Goal: Answer question/provide support

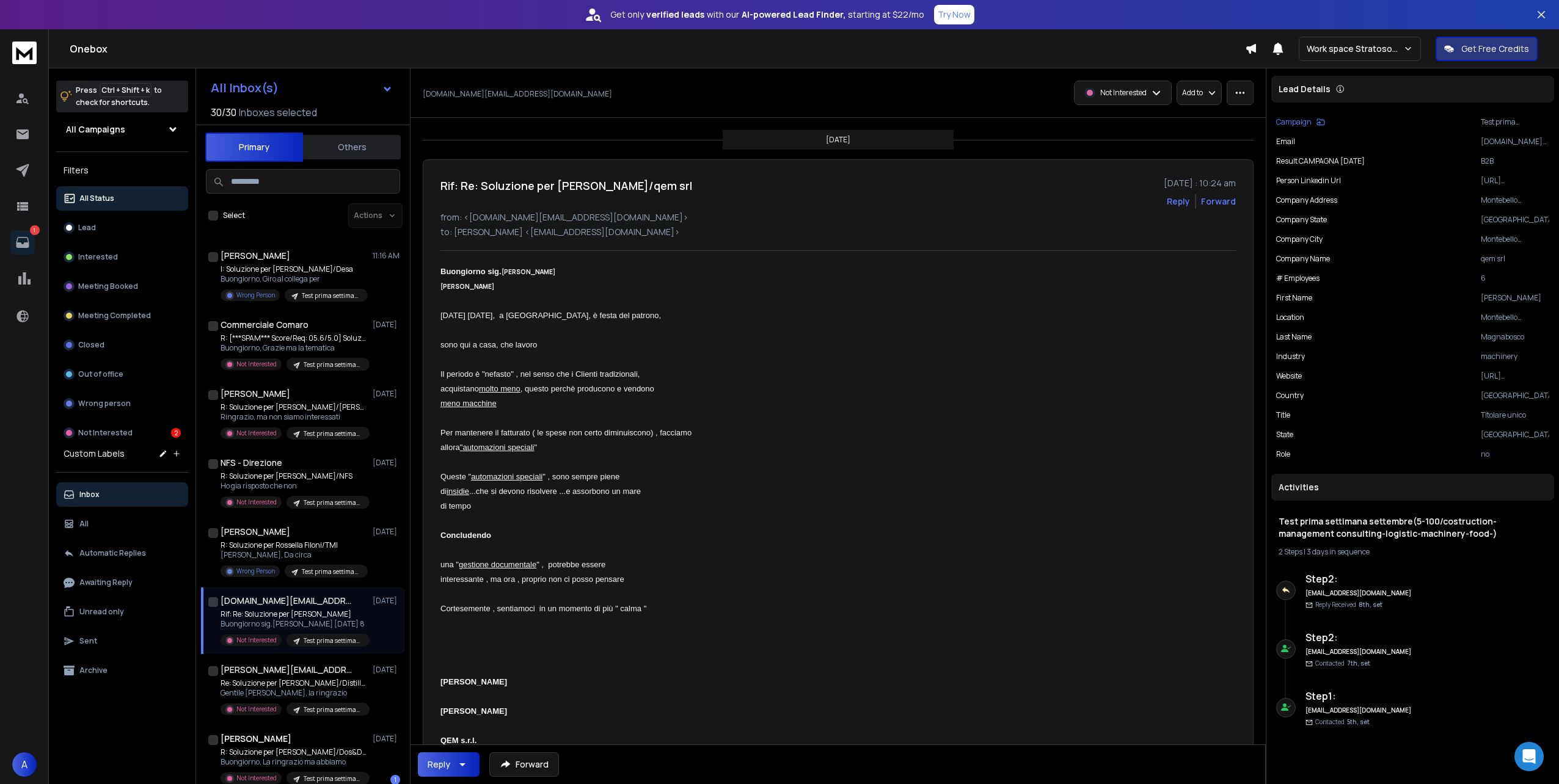
scroll to position [61, 0]
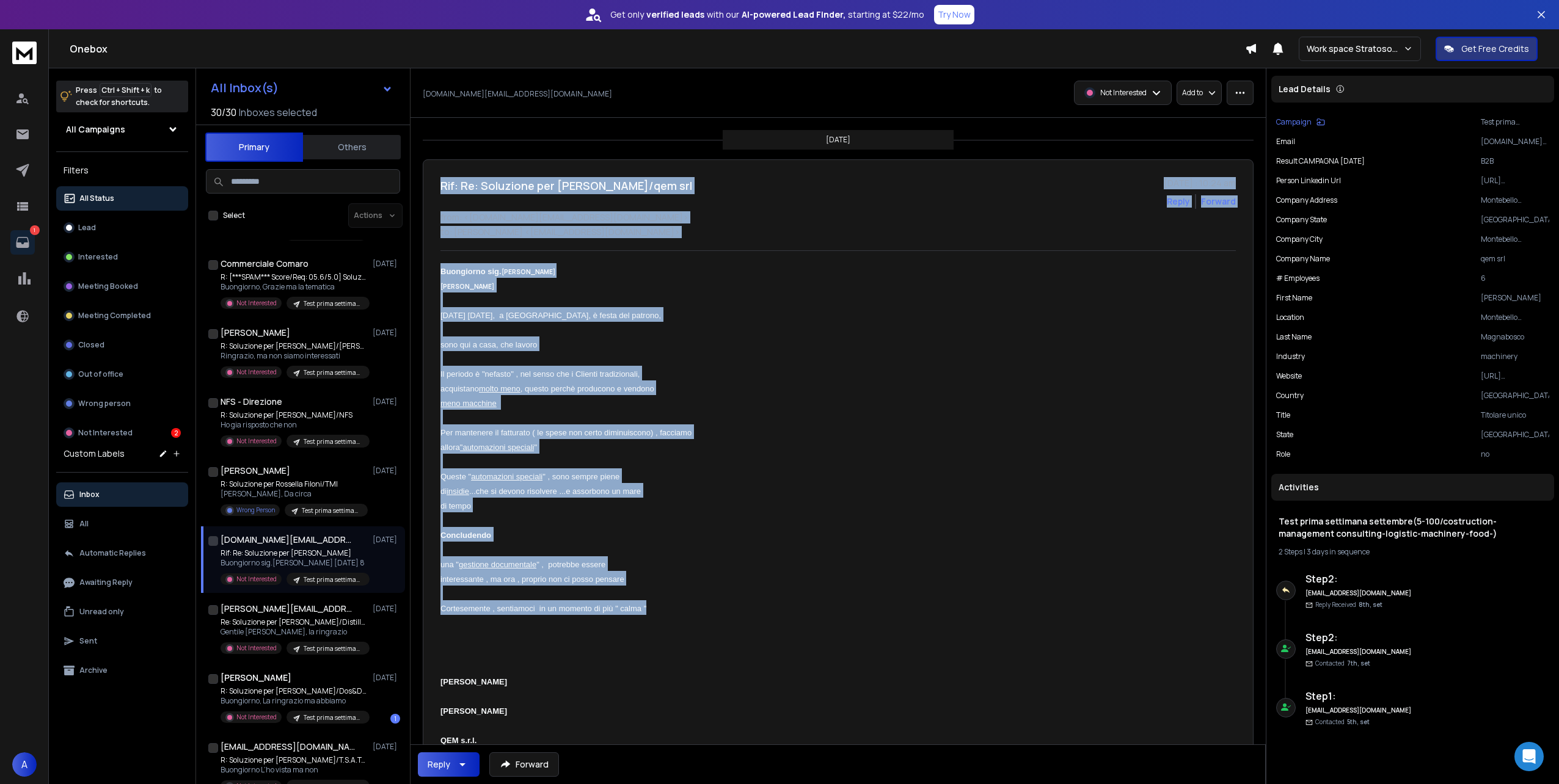
drag, startPoint x: 443, startPoint y: 183, endPoint x: 777, endPoint y: 608, distance: 540.5
copy div "Rif: Re: Soluzione per [PERSON_NAME]/qem srl [DATE] : 10:24 am Reply Forward fr…"
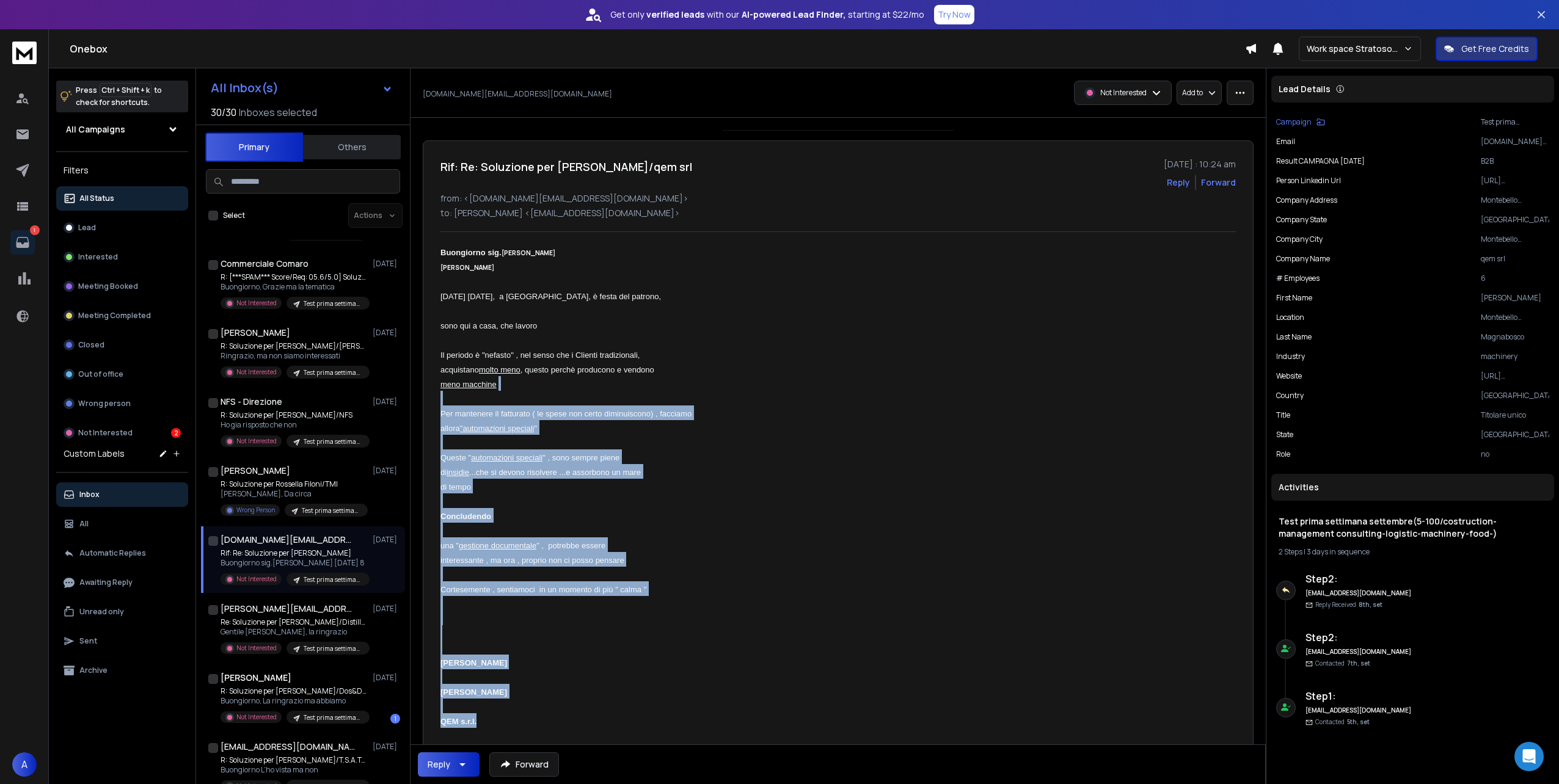
scroll to position [0, 0]
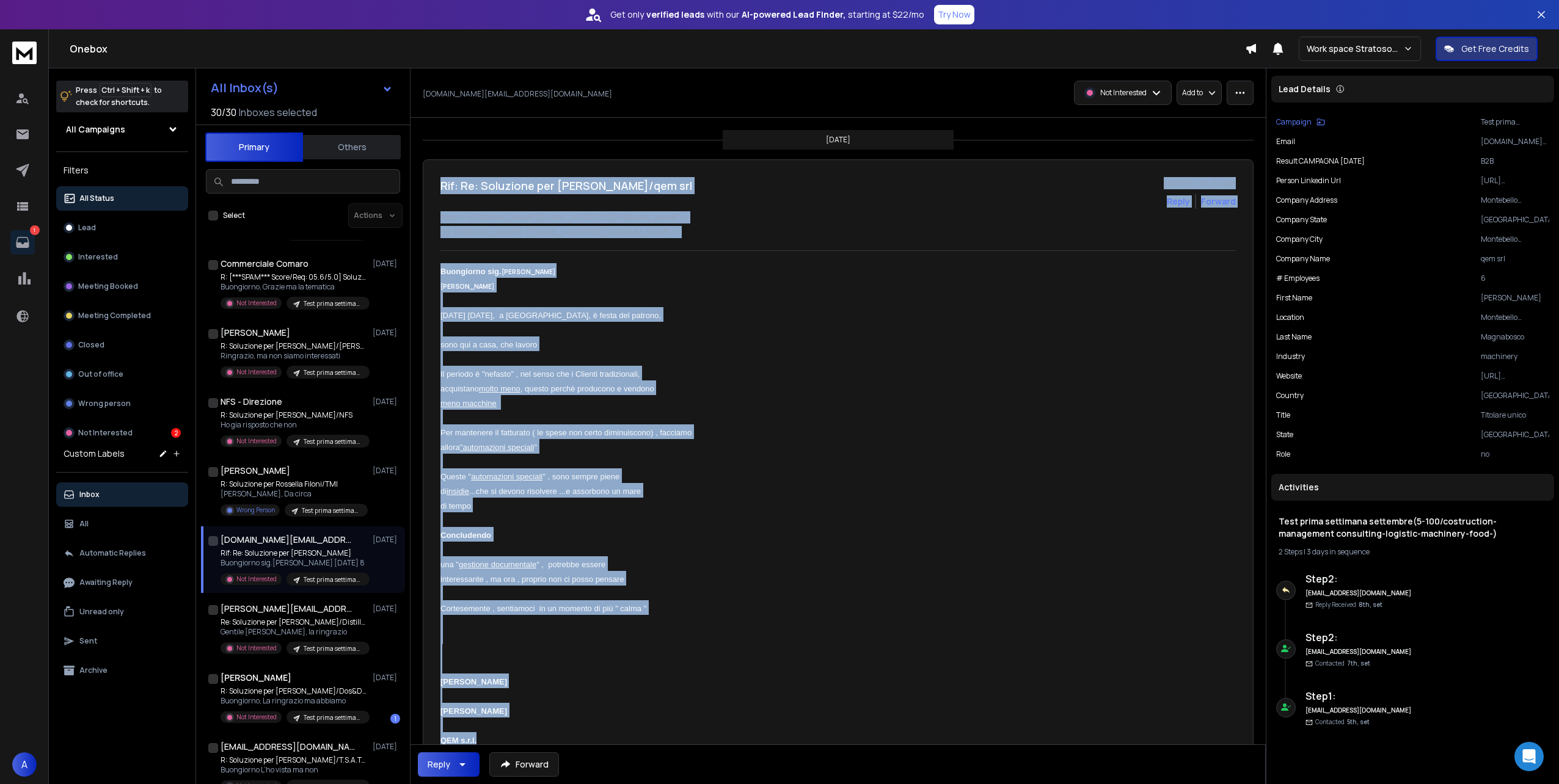
drag, startPoint x: 555, startPoint y: 684, endPoint x: 437, endPoint y: 185, distance: 512.8
copy div "Rif: Re: Soluzione per [PERSON_NAME]/qem srl [DATE] : 10:24 am Reply Forward fr…"
click at [105, 224] on button "Lead" at bounding box center [123, 227] width 132 height 24
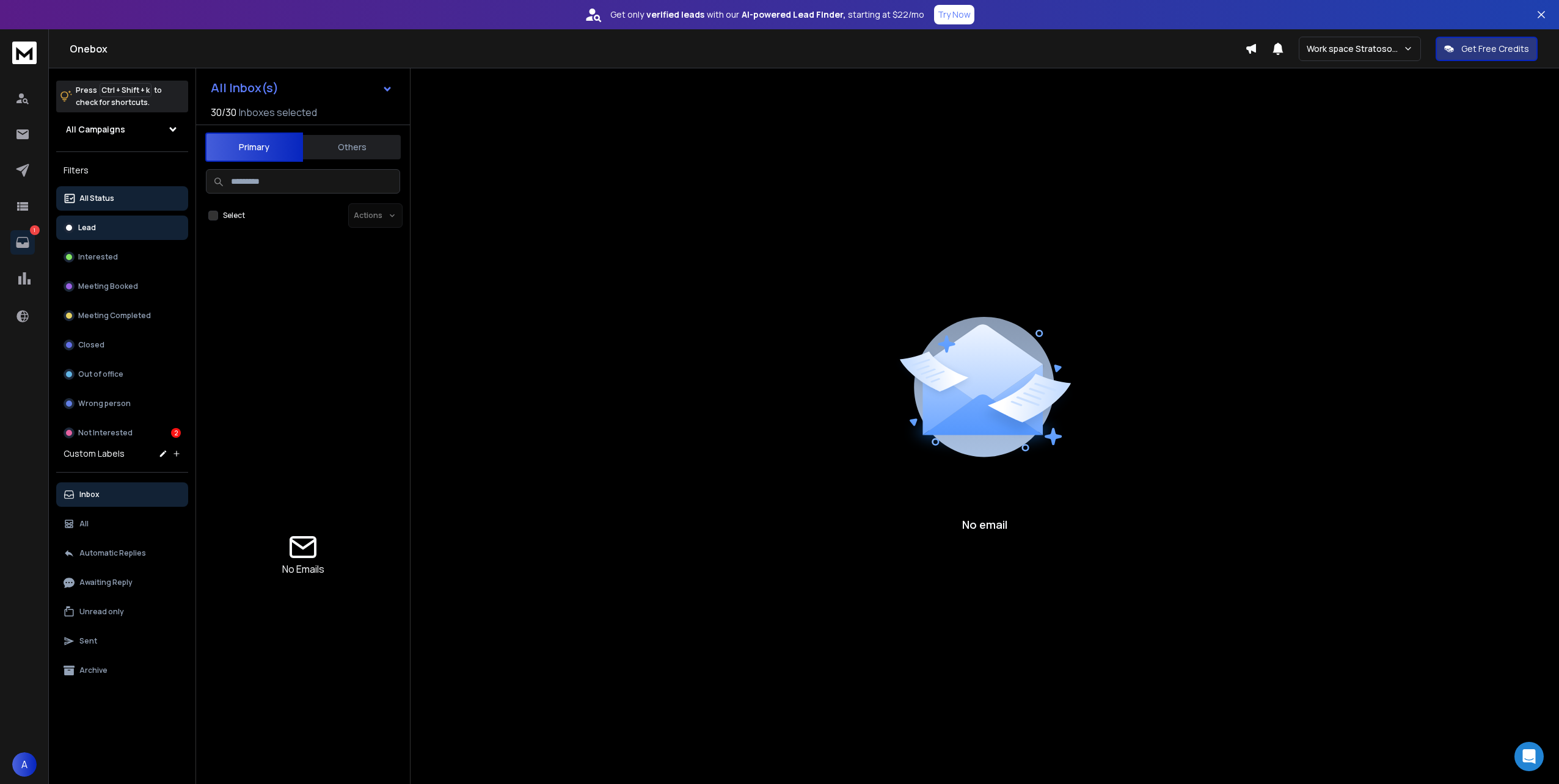
click at [102, 193] on p "All Status" at bounding box center [96, 198] width 35 height 10
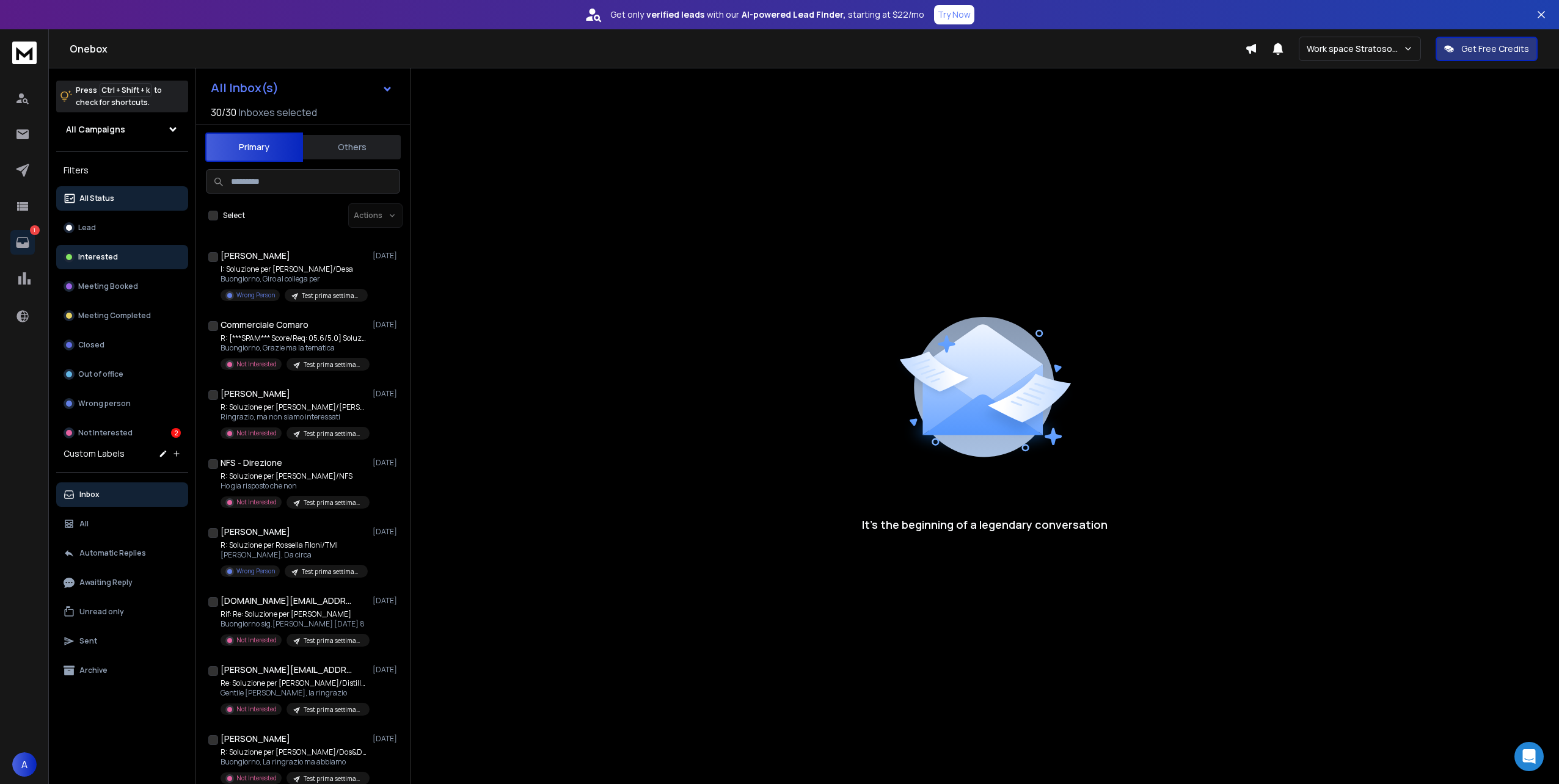
click at [102, 263] on button "Interested" at bounding box center [123, 257] width 132 height 24
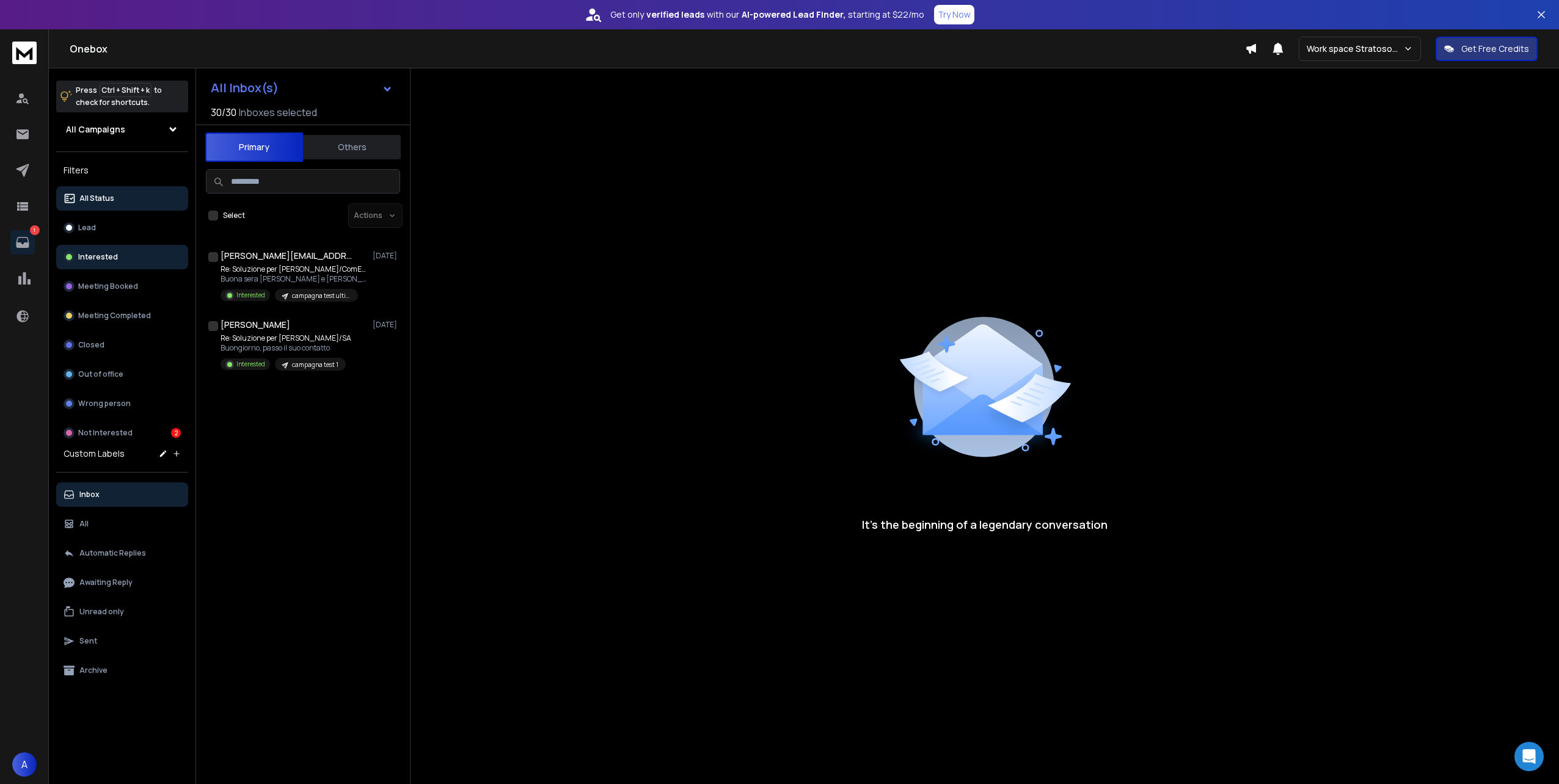
click at [100, 195] on p "All Status" at bounding box center [96, 198] width 35 height 10
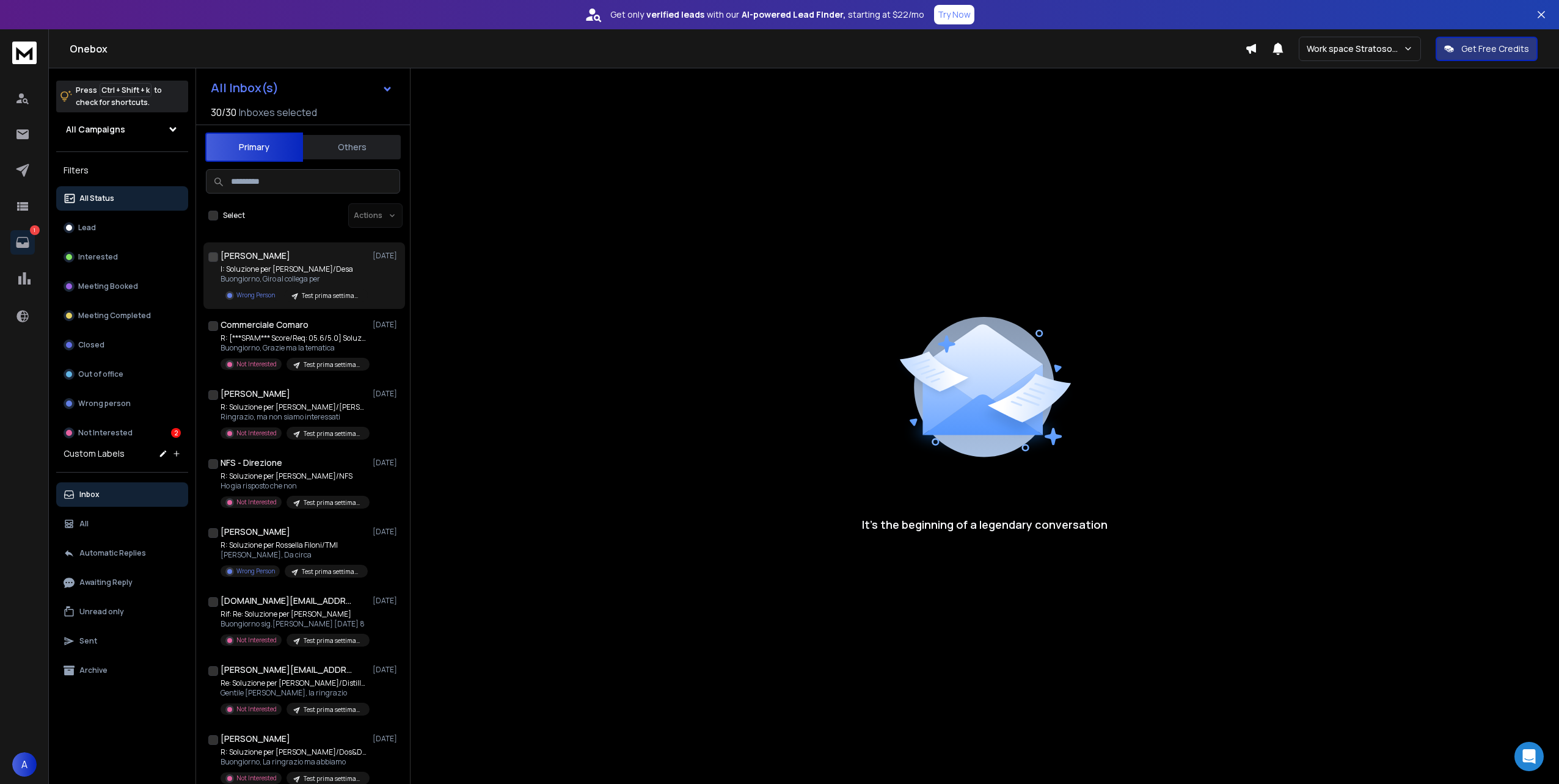
click at [314, 268] on p "I: Soluzione per [PERSON_NAME]/Desa" at bounding box center [294, 269] width 147 height 10
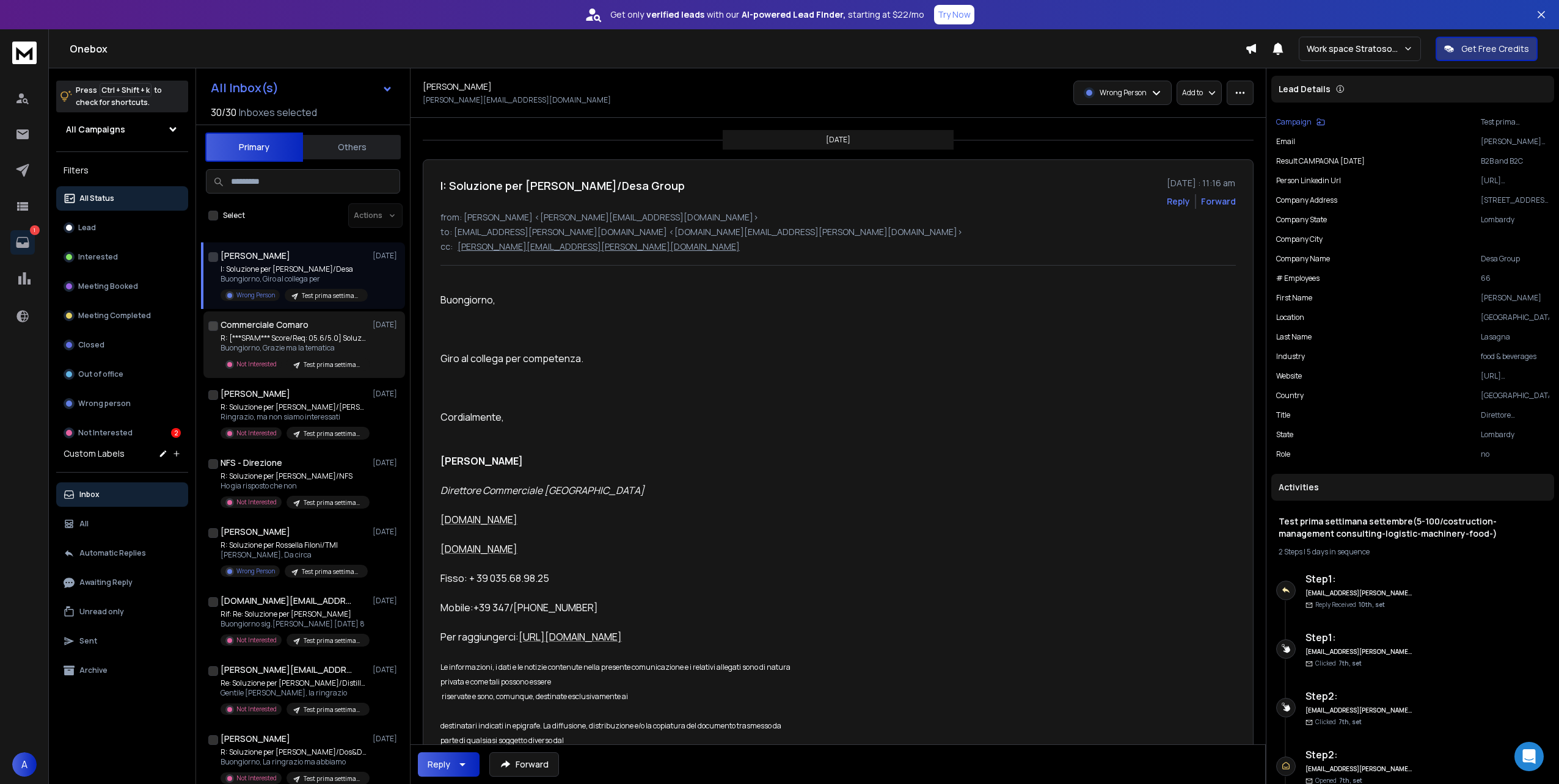
click at [311, 337] on p "R: [***SPAM*** Score/Req: 05.6/5.0] Soluzione" at bounding box center [294, 338] width 147 height 10
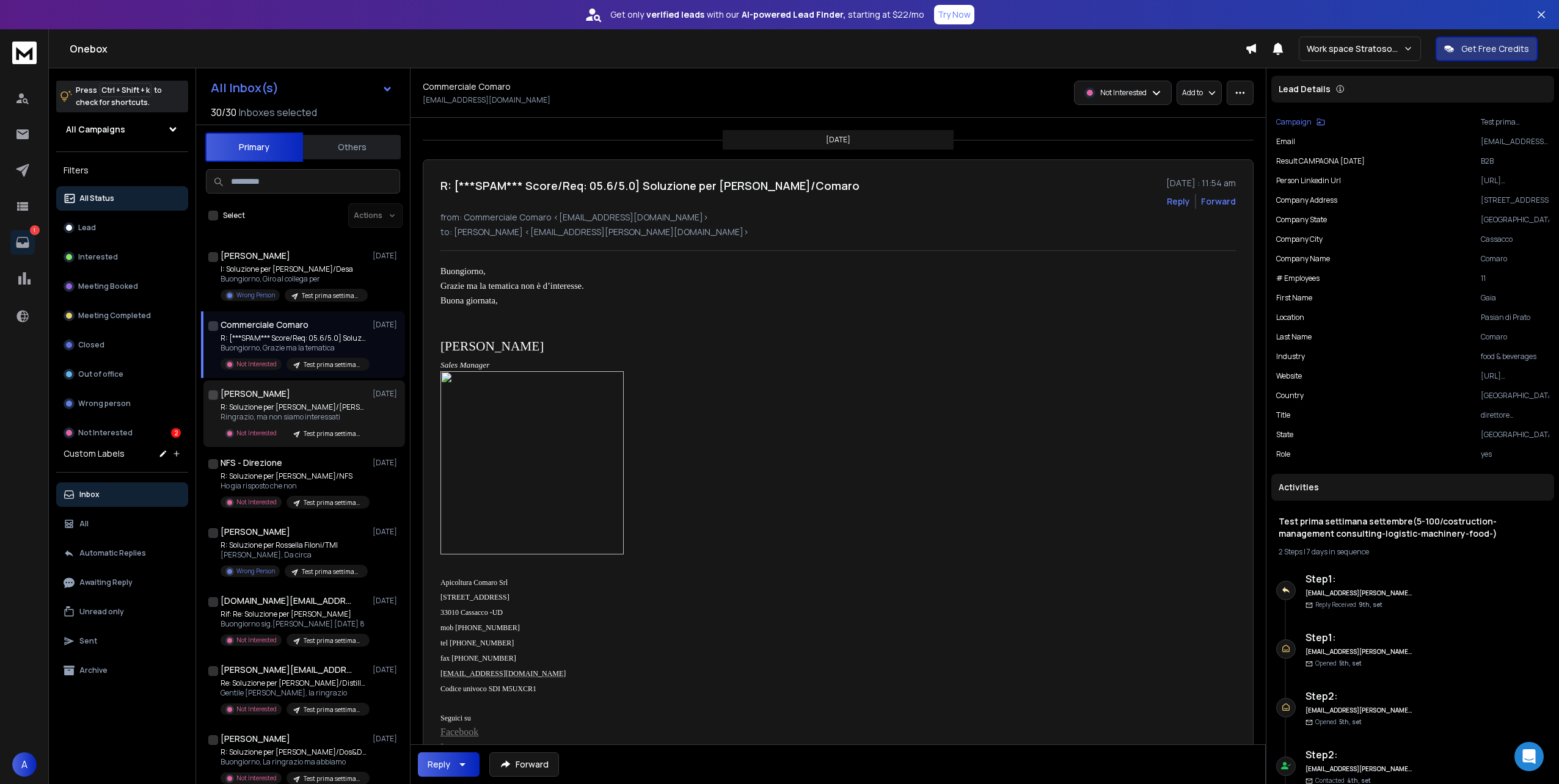
click at [291, 404] on p "R: Soluzione per [PERSON_NAME]/[PERSON_NAME]" at bounding box center [294, 407] width 147 height 10
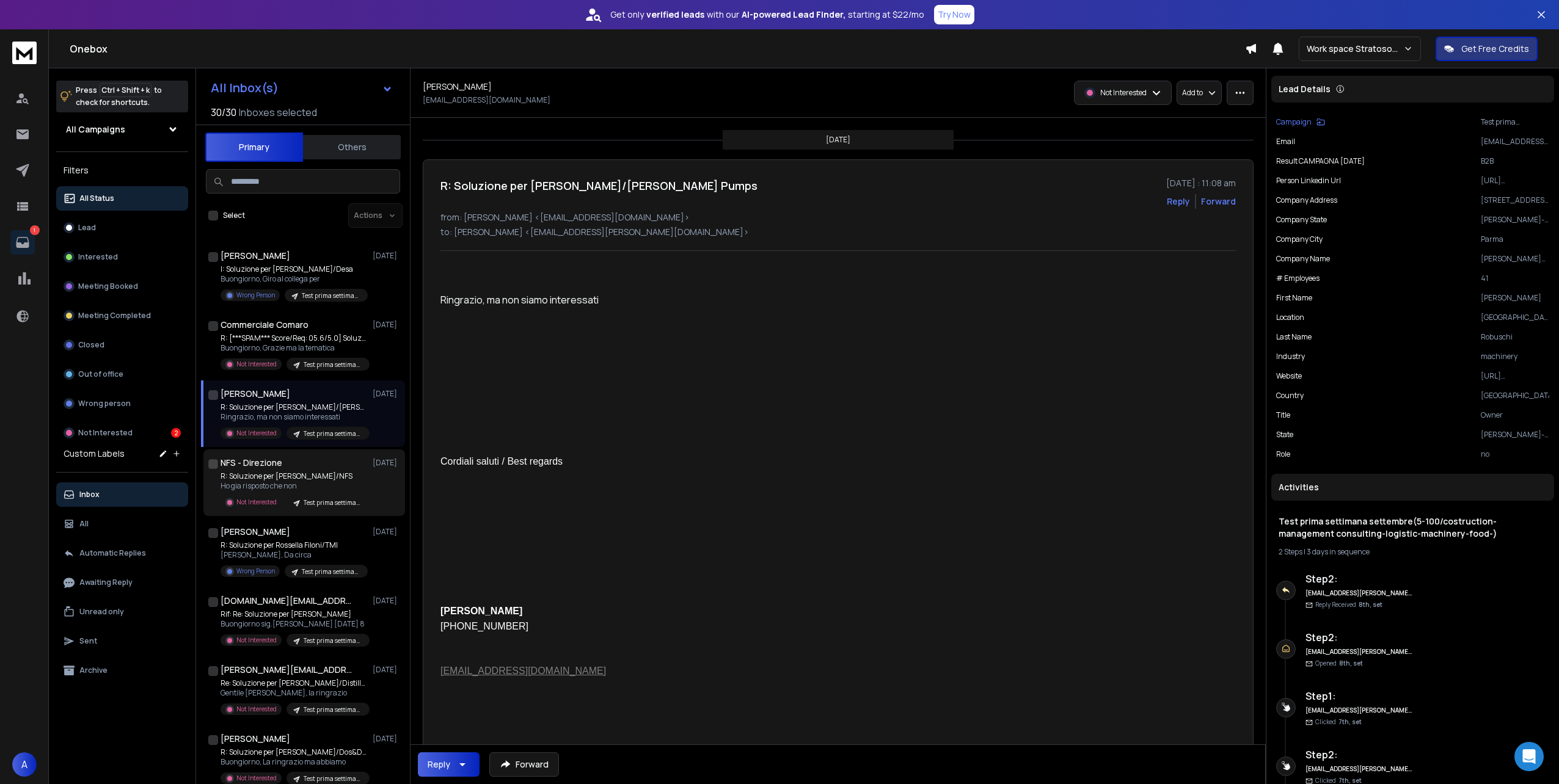
click at [298, 483] on p "Ho gia risposto che non" at bounding box center [294, 486] width 147 height 10
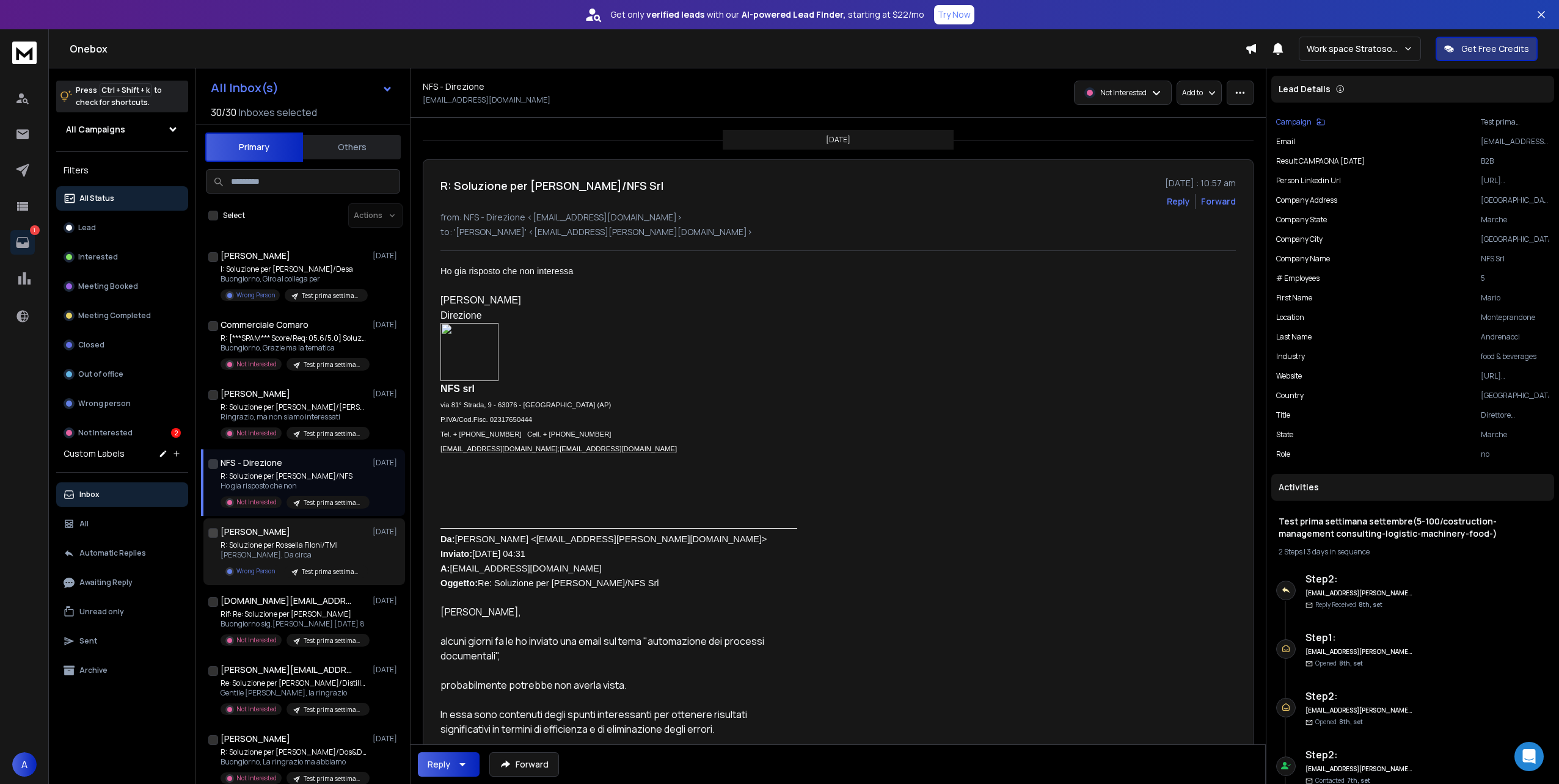
click at [284, 539] on div "[PERSON_NAME] [DATE] R: Soluzione per Rossella Filoni/TMI Buongiorno Sigl [PERS…" at bounding box center [310, 551] width 180 height 52
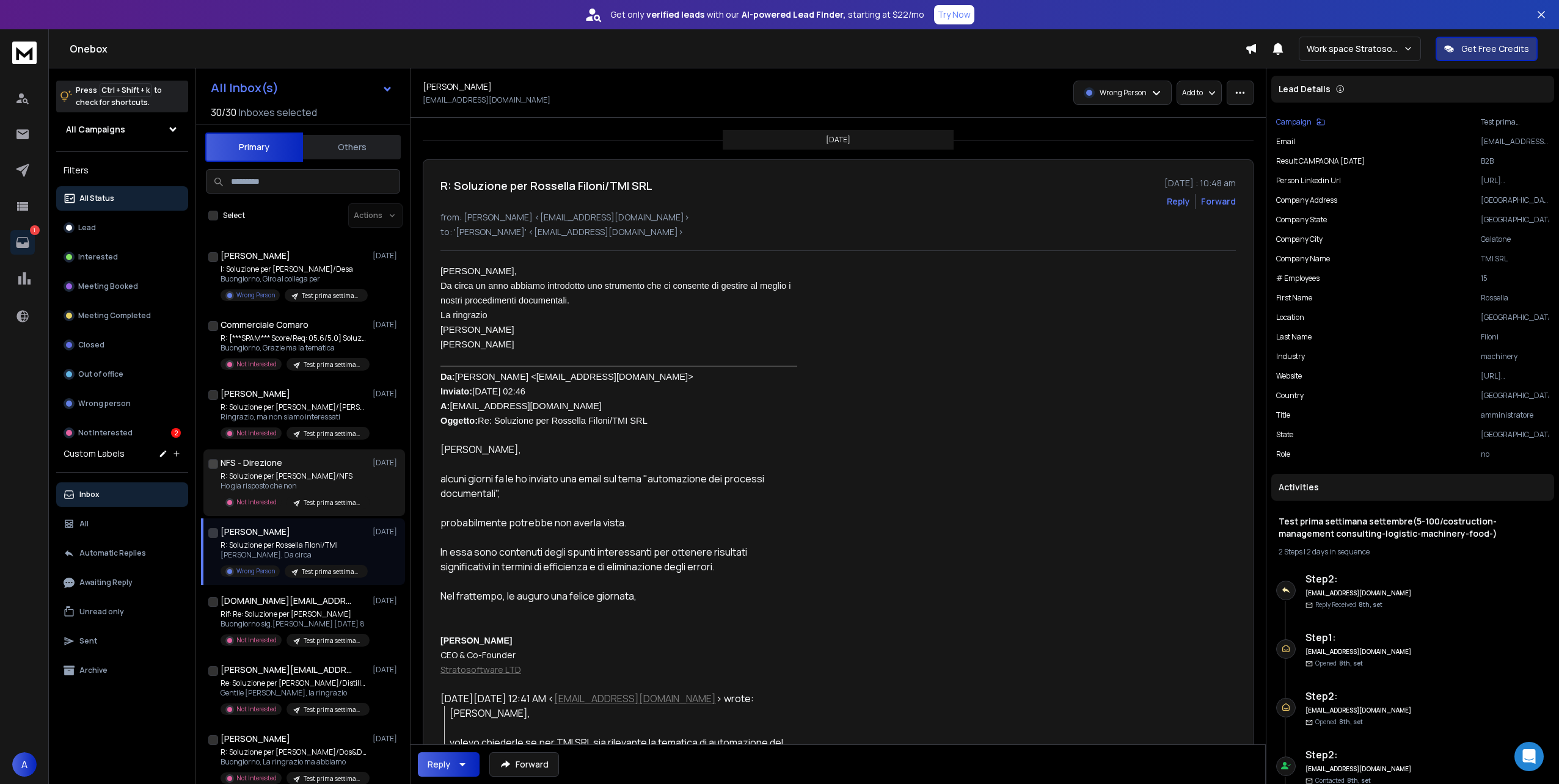
scroll to position [122, 0]
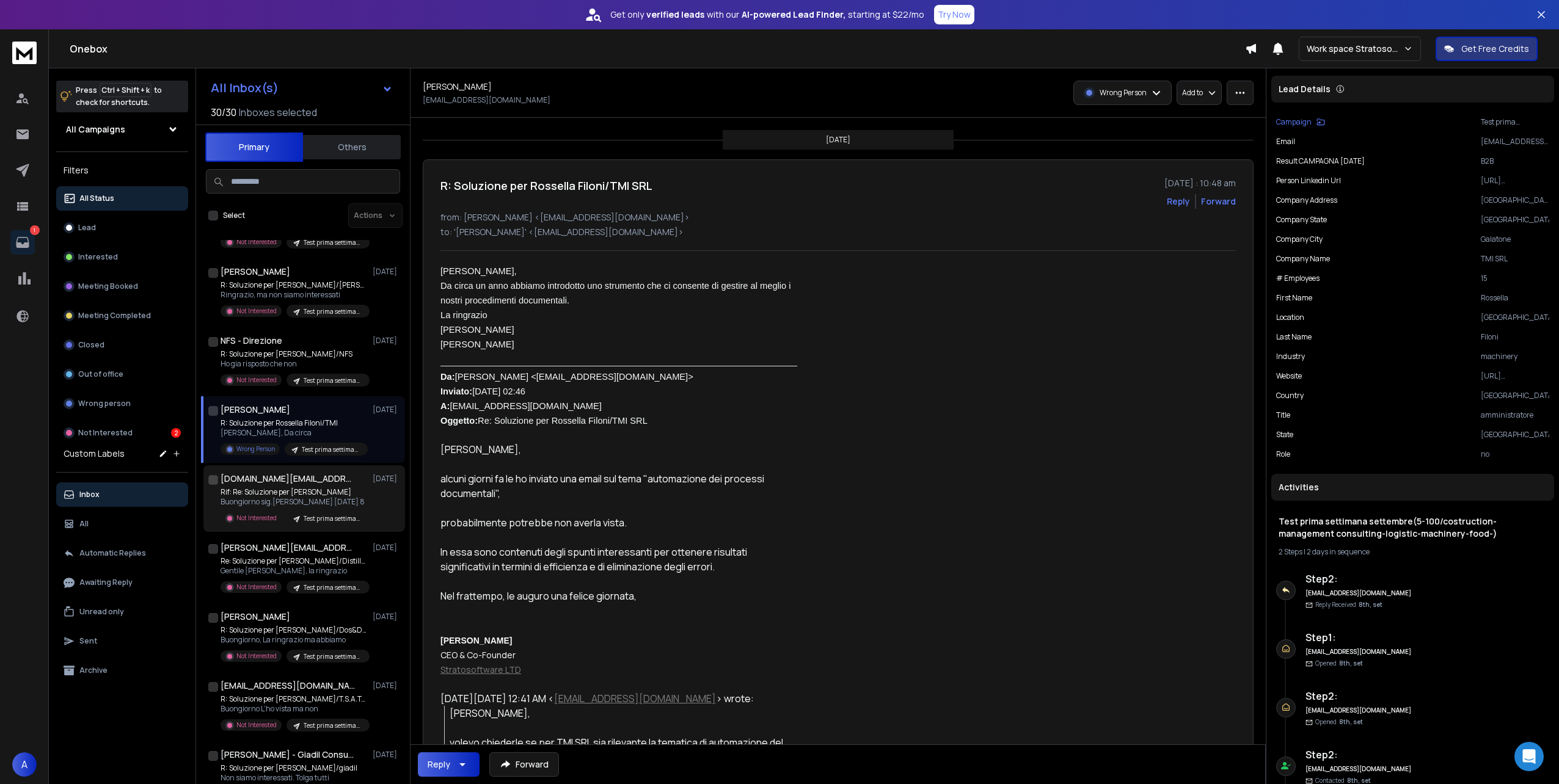
click at [278, 491] on p "Rif: Re: Soluzione per [PERSON_NAME]" at bounding box center [294, 492] width 147 height 10
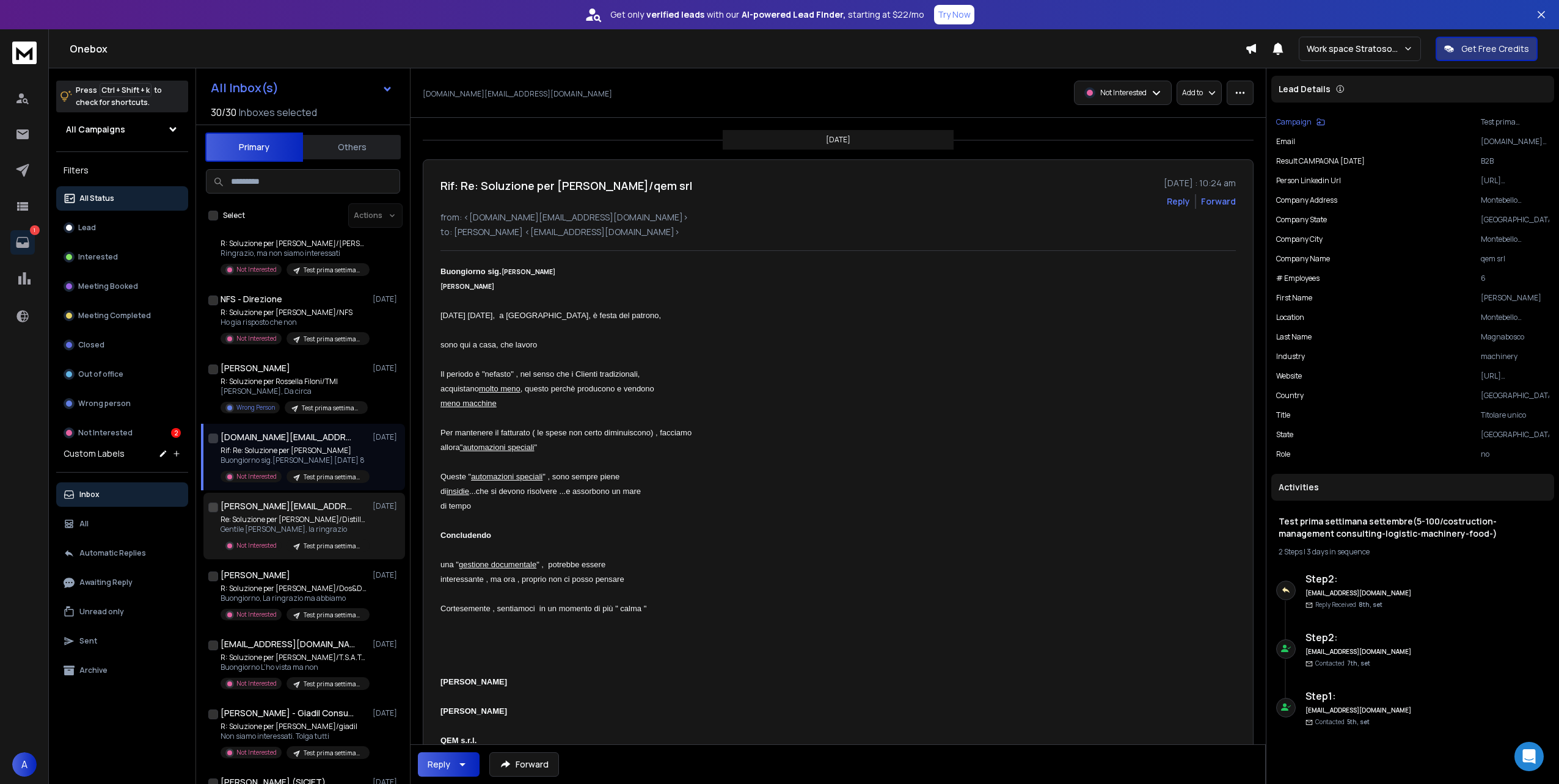
scroll to position [183, 0]
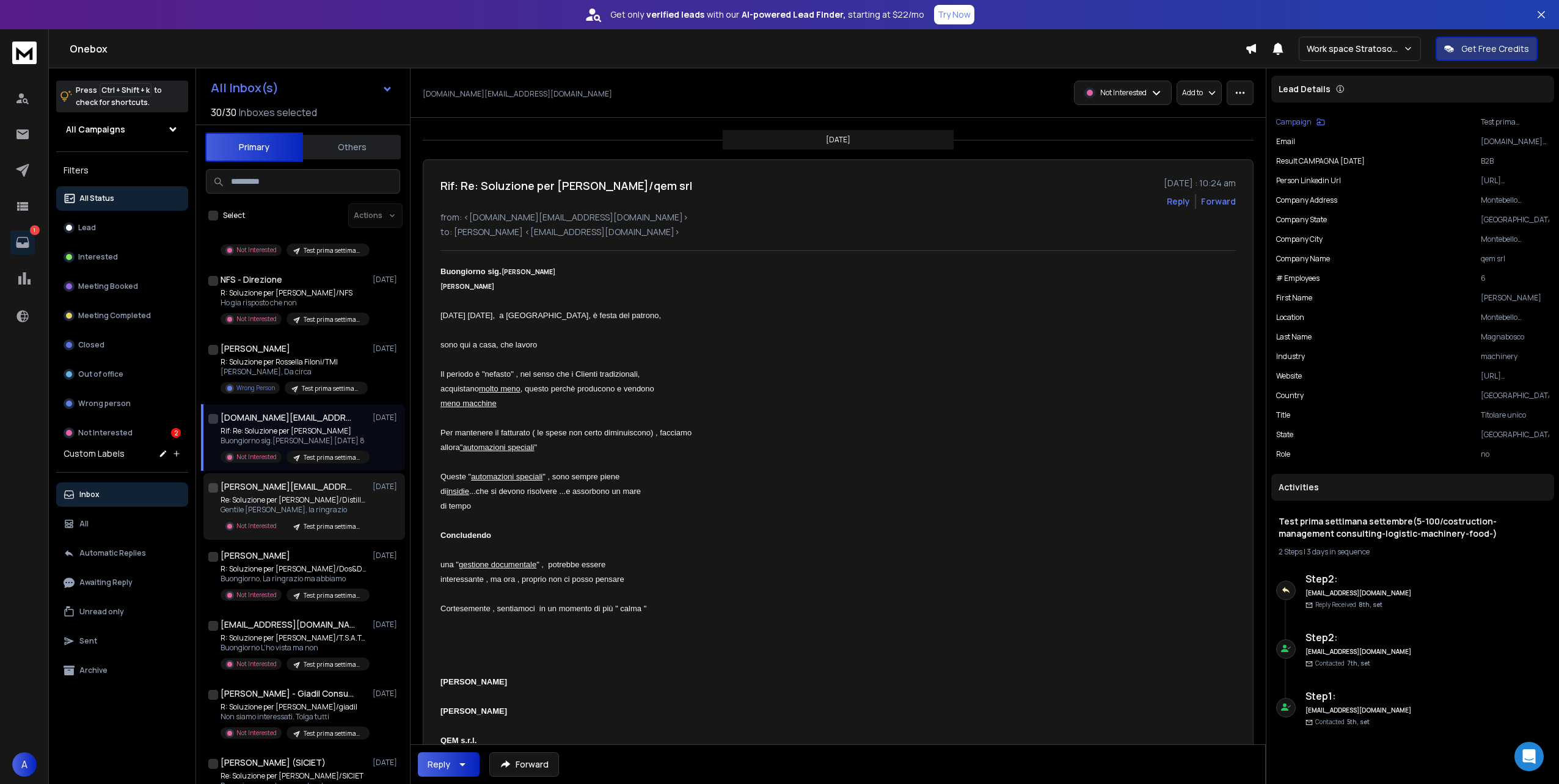
click at [278, 503] on p "Re: Soluzione per [PERSON_NAME]/Distillerie" at bounding box center [294, 500] width 147 height 10
